Goal: Task Accomplishment & Management: Complete application form

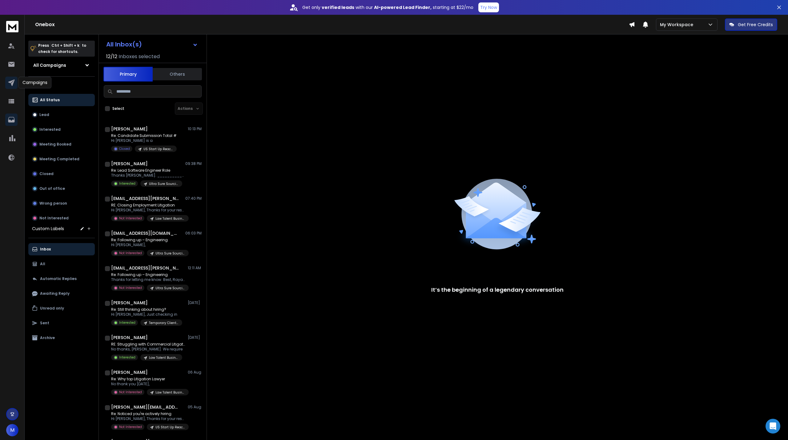
click at [8, 81] on icon at bounding box center [11, 82] width 7 height 7
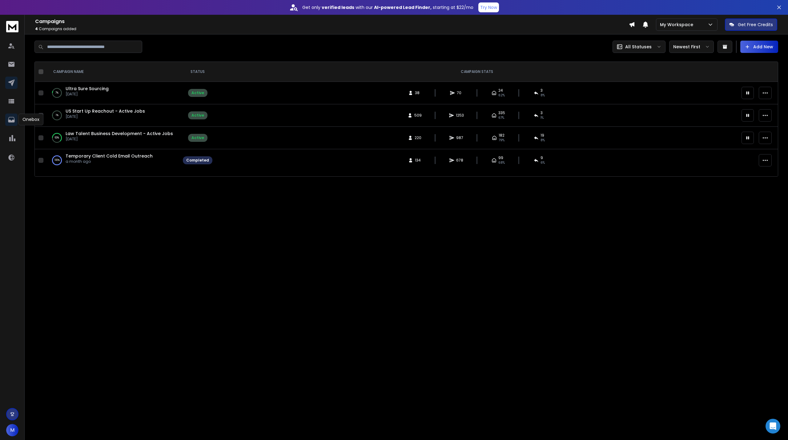
click at [10, 124] on link at bounding box center [11, 120] width 12 height 12
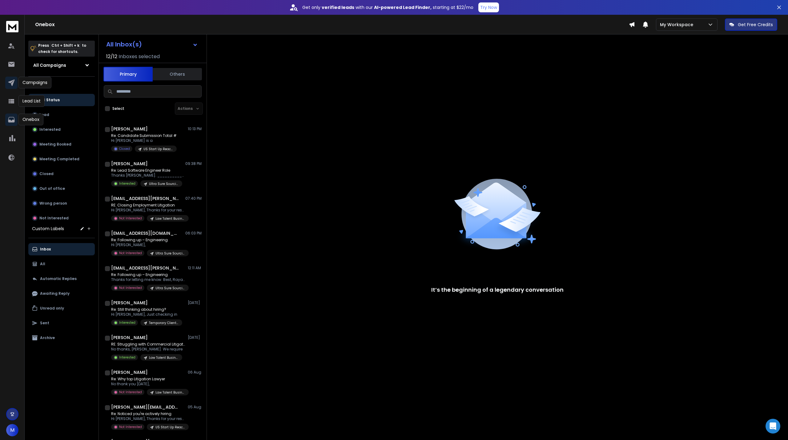
click at [12, 77] on link at bounding box center [11, 83] width 12 height 12
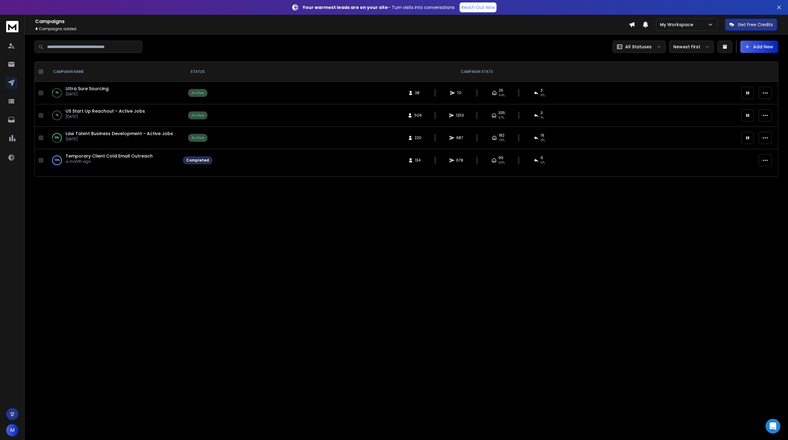
click at [158, 122] on div "1 % US Start Up Reachout - Active Jobs 13 days ago" at bounding box center [112, 115] width 121 height 15
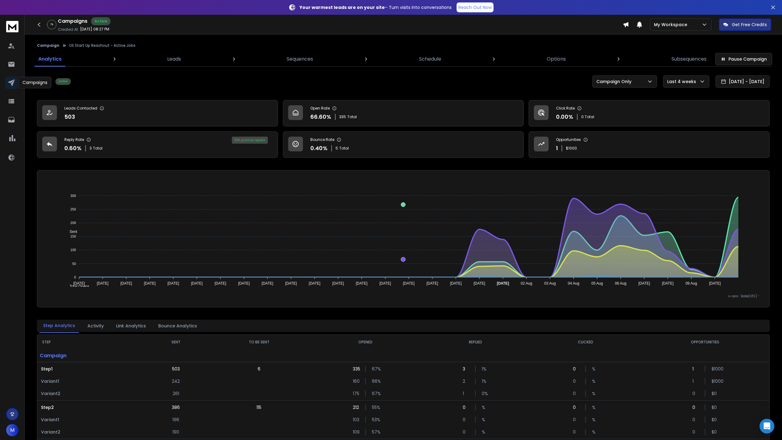
click at [12, 81] on icon at bounding box center [11, 82] width 6 height 6
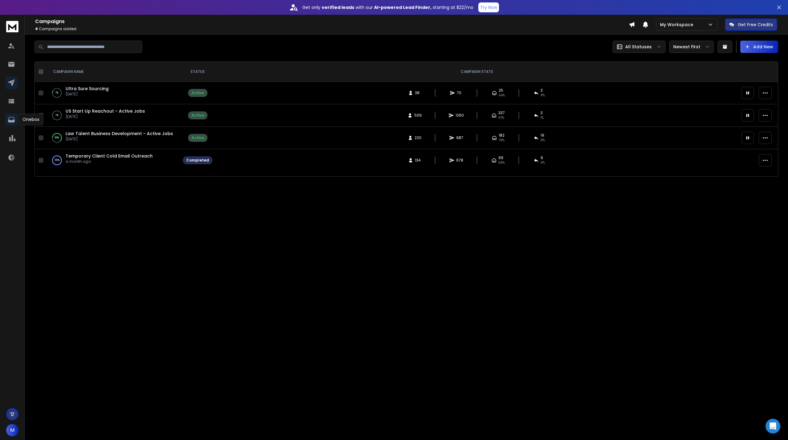
click at [6, 123] on link at bounding box center [11, 120] width 12 height 12
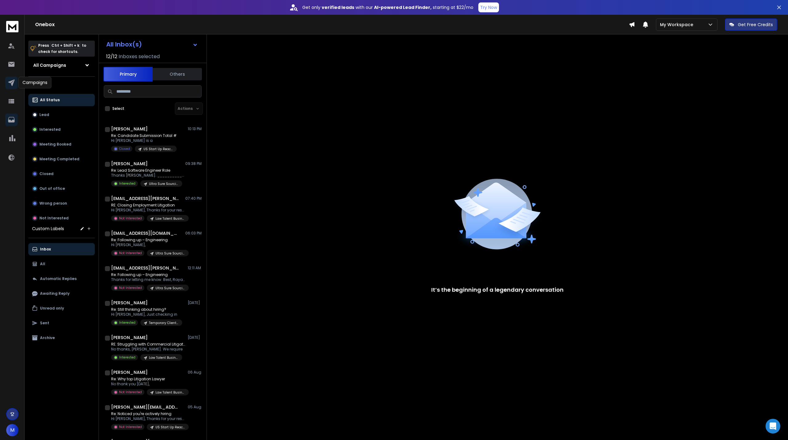
click at [14, 82] on icon at bounding box center [11, 82] width 6 height 6
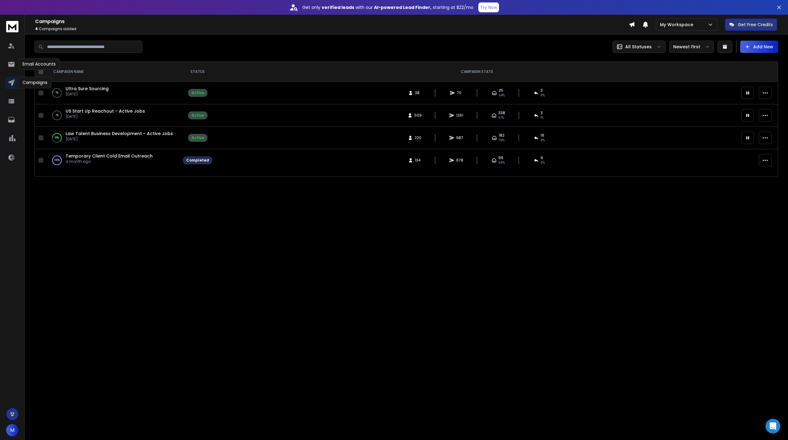
click at [4, 65] on div "M" at bounding box center [12, 229] width 25 height 428
click at [9, 65] on icon at bounding box center [11, 64] width 6 height 5
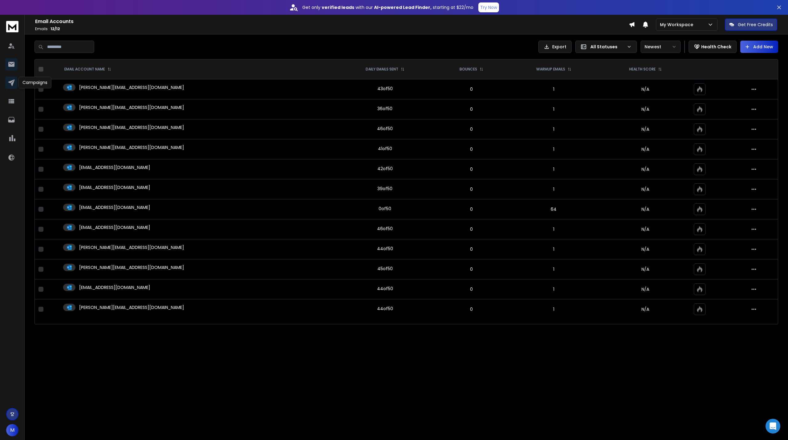
click at [9, 85] on icon at bounding box center [11, 82] width 7 height 7
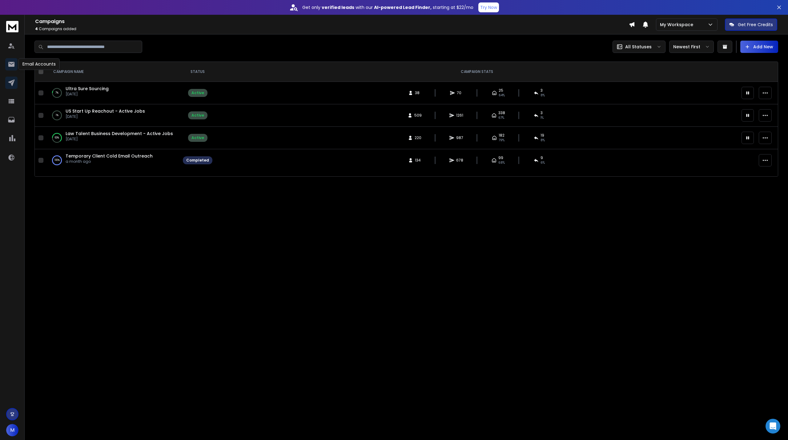
click at [5, 63] on link at bounding box center [11, 64] width 12 height 12
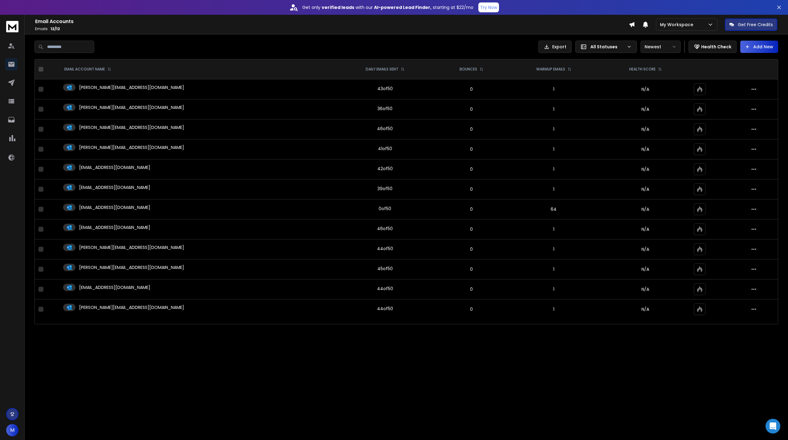
click at [697, 212] on icon at bounding box center [700, 209] width 6 height 6
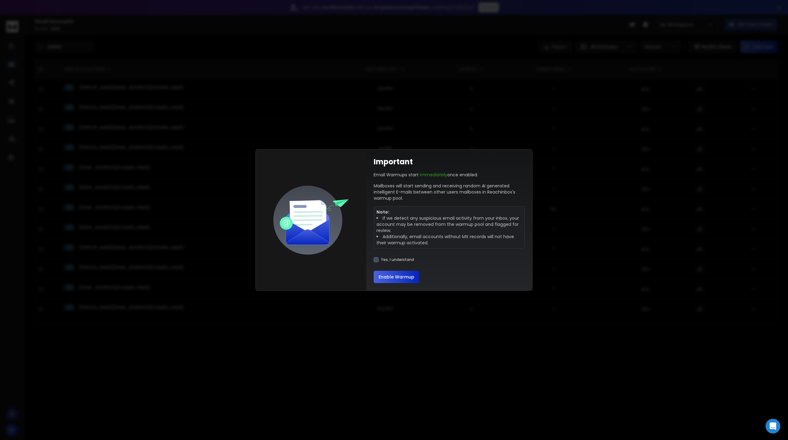
click at [376, 260] on button "Yes, I understand" at bounding box center [376, 259] width 5 height 5
click at [387, 278] on button "Enable Warmup" at bounding box center [397, 277] width 46 height 12
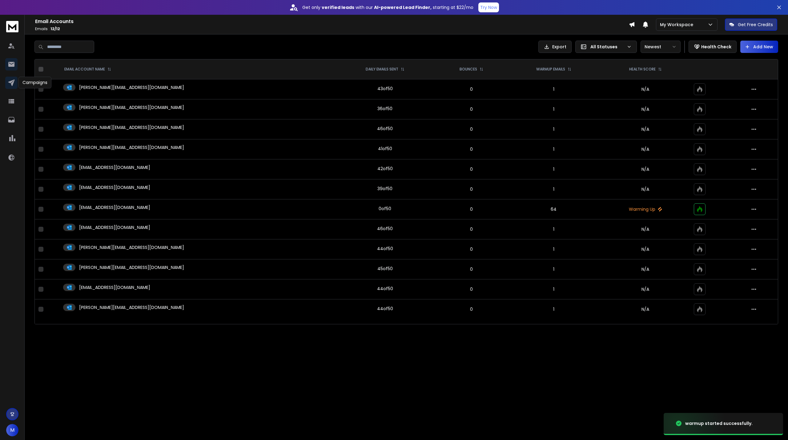
click at [13, 78] on link at bounding box center [11, 83] width 12 height 12
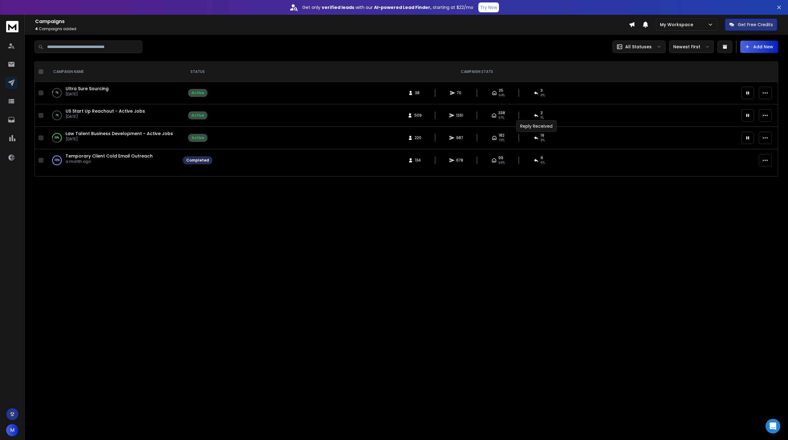
click at [534, 139] on icon at bounding box center [536, 138] width 6 height 6
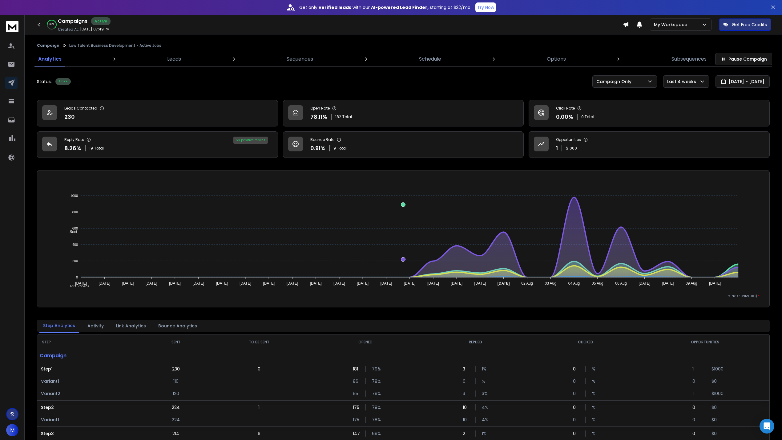
click at [208, 141] on link "Reply Rate 8.26 % 19 Total 5 % positive replies" at bounding box center [157, 144] width 241 height 26
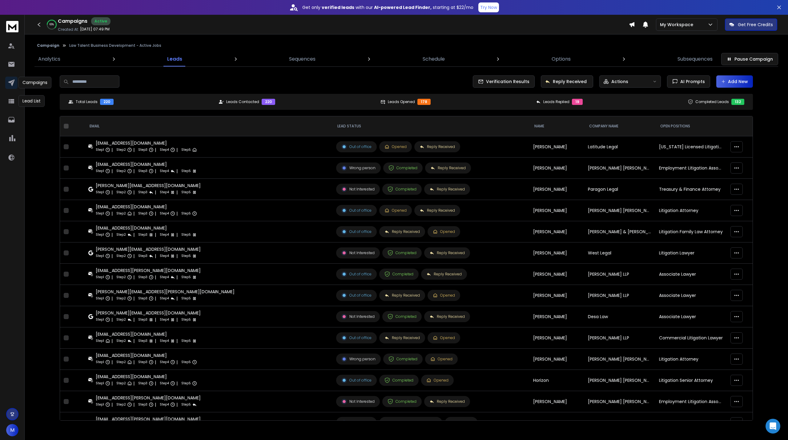
click at [9, 86] on link at bounding box center [11, 83] width 12 height 12
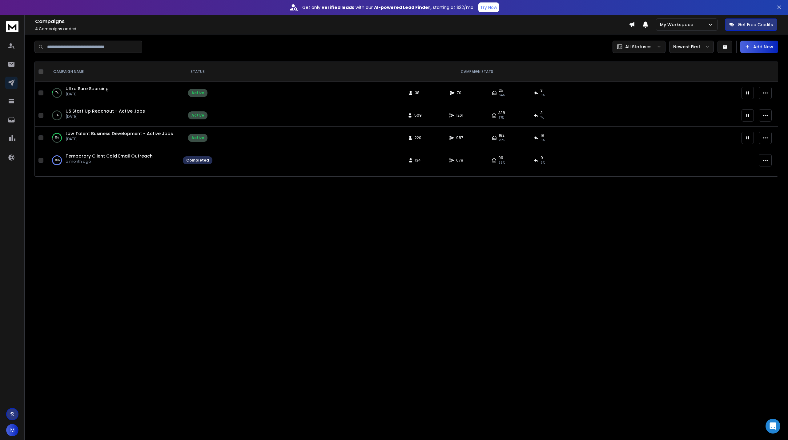
click at [760, 53] on div "Campaigns 4 Campaigns Added All Statuses Newest First Add New CAMPAIGN NAME STA…" at bounding box center [406, 109] width 744 height 136
click at [760, 48] on button "Add New" at bounding box center [759, 47] width 38 height 12
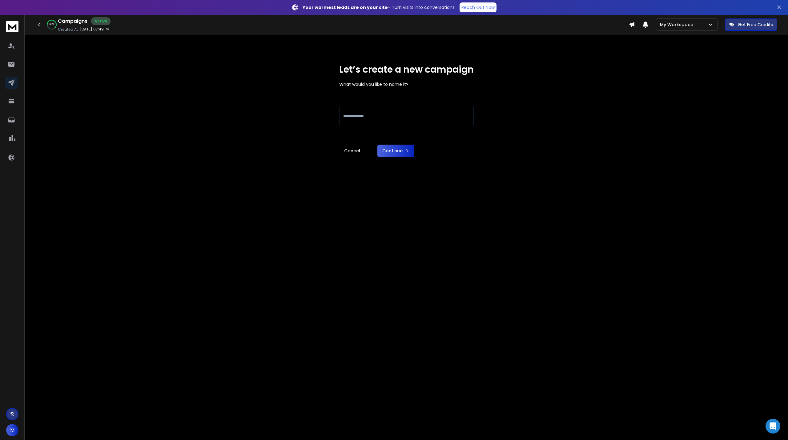
click at [360, 117] on input at bounding box center [406, 116] width 135 height 20
type input "**********"
click at [377, 145] on button "Continue" at bounding box center [395, 151] width 37 height 12
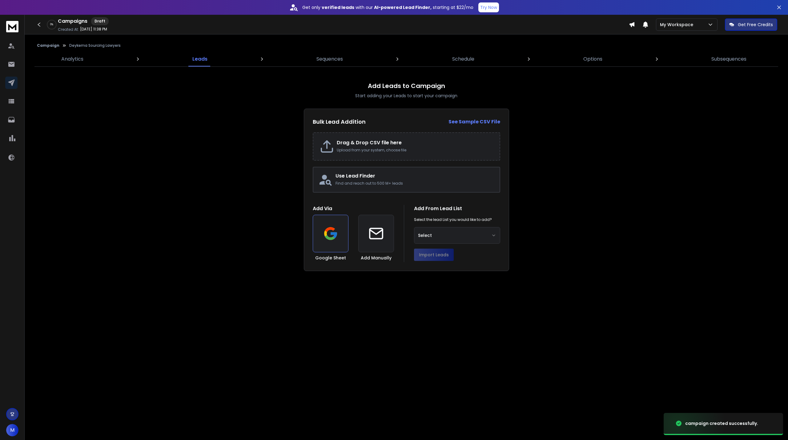
click at [328, 223] on div at bounding box center [331, 234] width 36 height 38
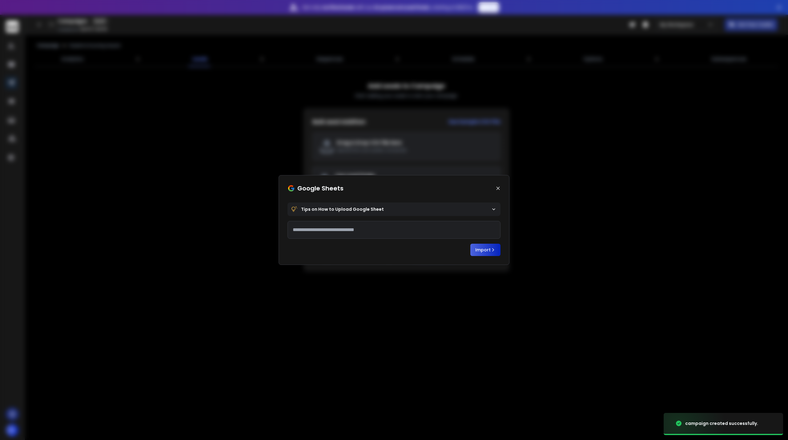
click at [377, 238] on input at bounding box center [393, 230] width 213 height 18
paste input "**********"
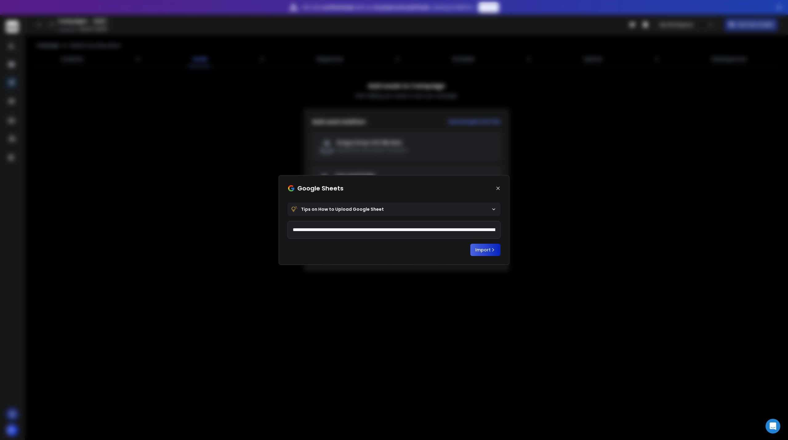
scroll to position [0, 126]
type input "**********"
click at [488, 253] on button "Import" at bounding box center [485, 250] width 30 height 12
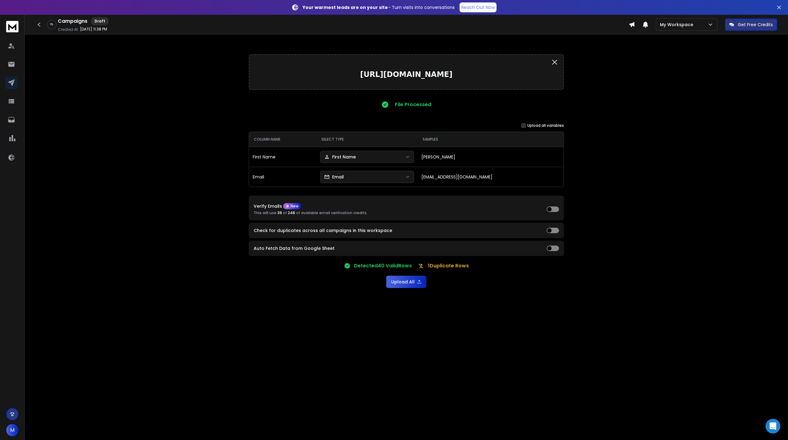
click at [552, 233] on button "Check for duplicates across all campaigns in this workspace" at bounding box center [553, 231] width 12 height 6
click at [414, 288] on button "Upload All" at bounding box center [406, 282] width 40 height 12
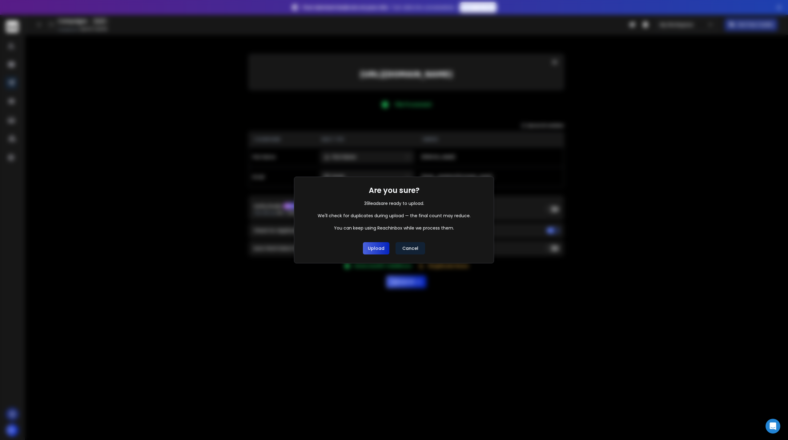
click at [381, 252] on button "Upload" at bounding box center [376, 248] width 26 height 12
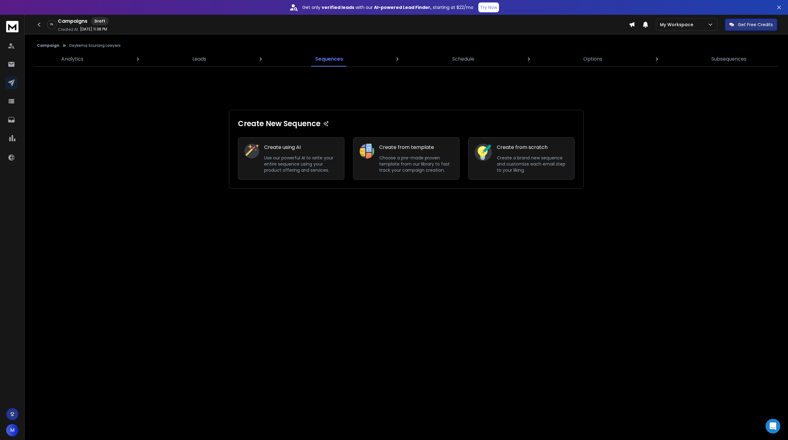
click at [497, 156] on p "Create a brand new sequence and customize each email step to your liking." at bounding box center [532, 164] width 71 height 18
